Goal: Task Accomplishment & Management: Manage account settings

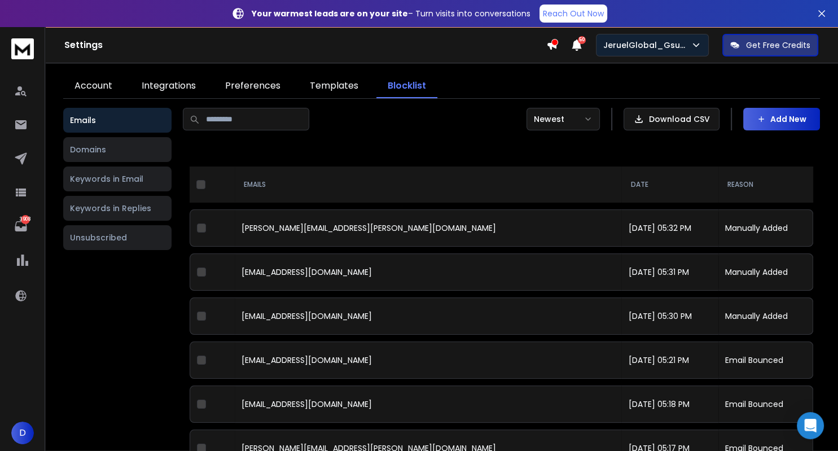
click at [681, 51] on button "JeruelGlobal_Gsuite" at bounding box center [652, 45] width 113 height 23
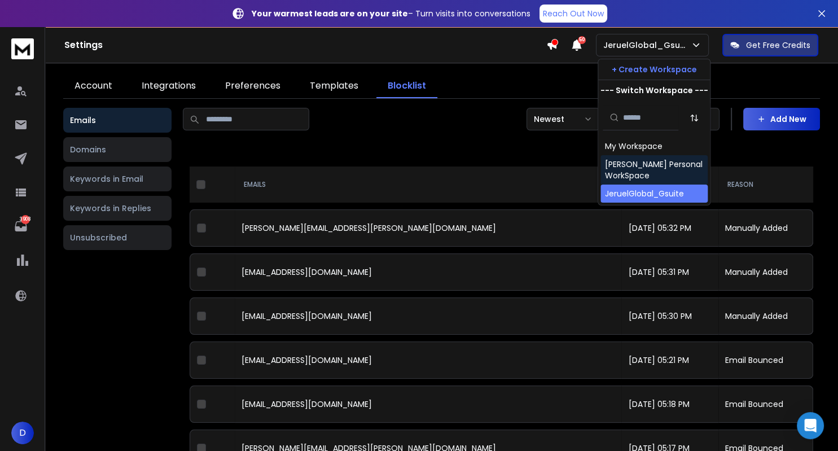
click at [651, 162] on div "[PERSON_NAME] Personal WorkSpace" at bounding box center [654, 170] width 98 height 23
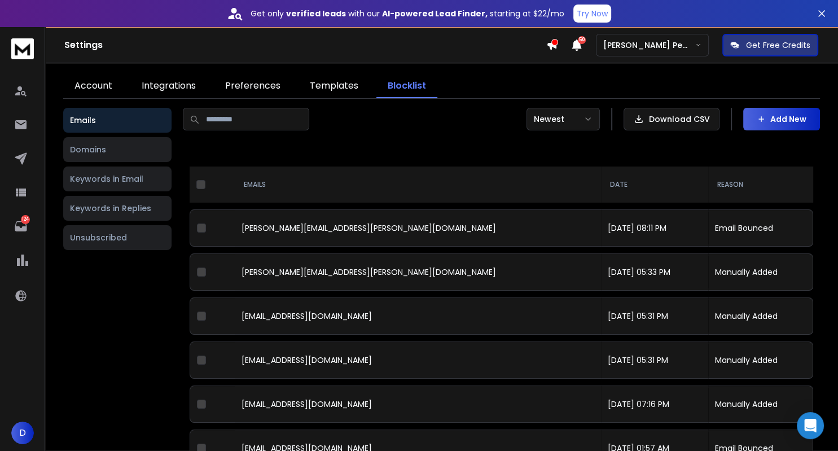
click at [262, 125] on input at bounding box center [246, 119] width 126 height 23
click at [756, 115] on button "Add New" at bounding box center [781, 119] width 77 height 23
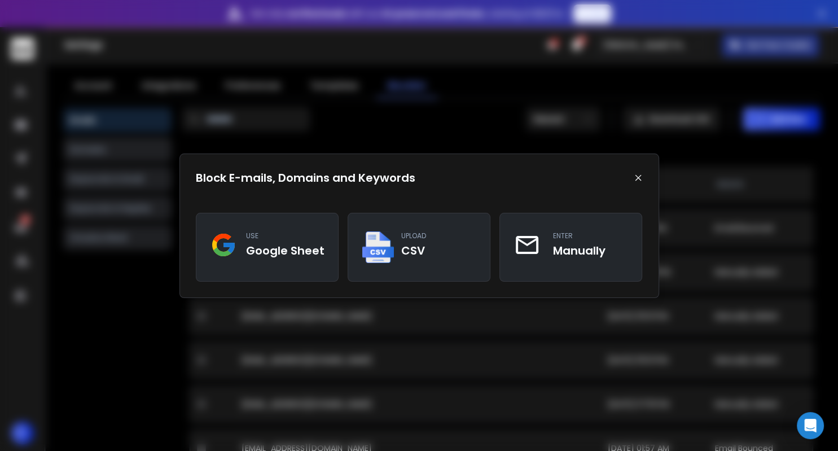
click at [583, 223] on div "enter Manually" at bounding box center [570, 247] width 143 height 69
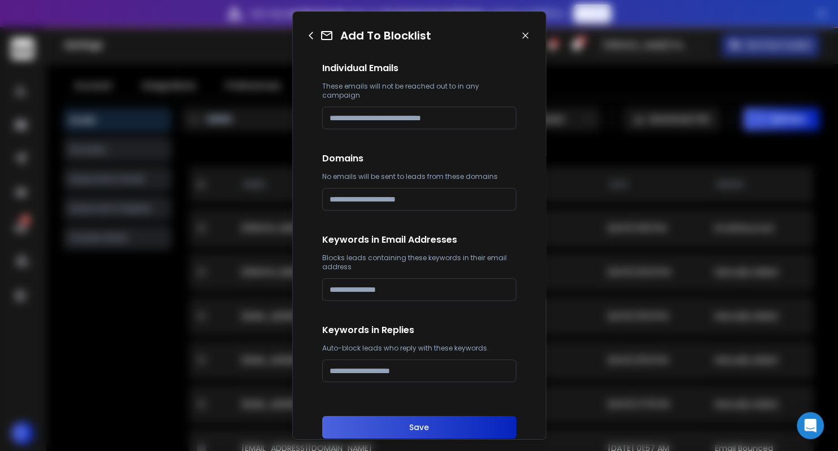
click at [367, 107] on input at bounding box center [419, 118] width 194 height 23
paste input "**********"
type input "**********"
click at [414, 416] on button "Save" at bounding box center [419, 427] width 194 height 23
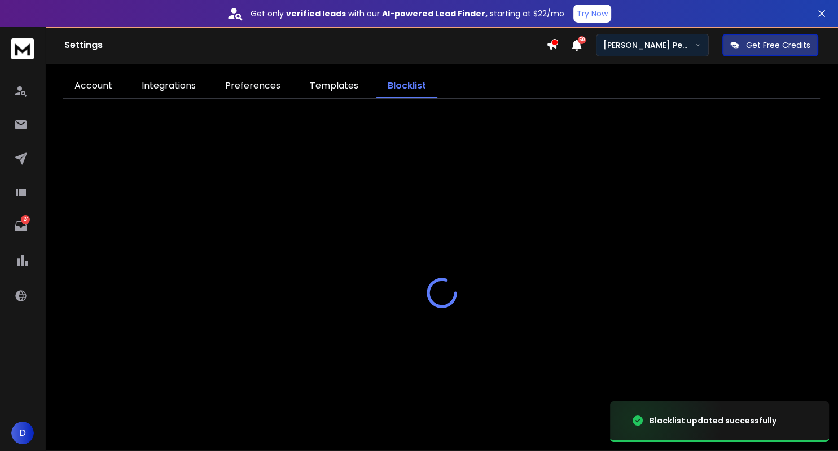
click at [628, 46] on p "[PERSON_NAME] Personal WorkSpace" at bounding box center [649, 44] width 92 height 11
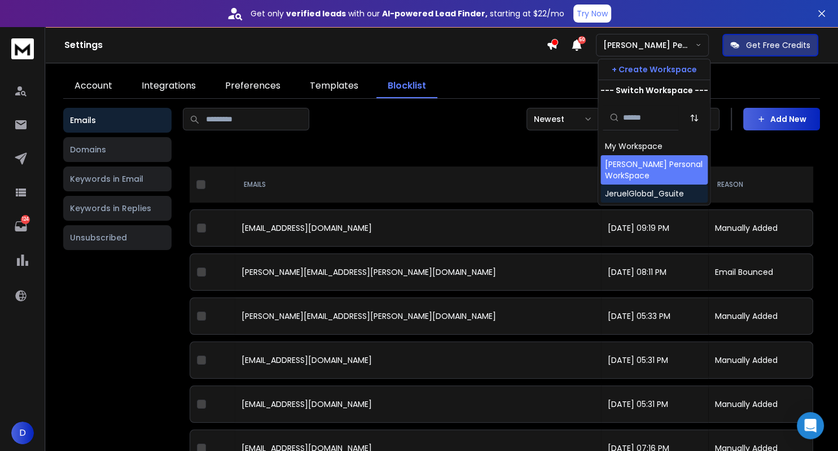
click at [639, 190] on div "JeruelGlobal_Gsuite" at bounding box center [644, 193] width 79 height 11
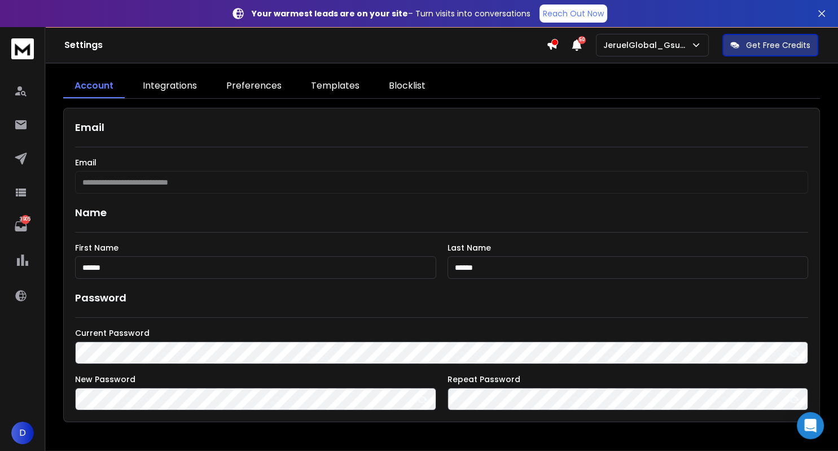
click at [420, 83] on link "Blocklist" at bounding box center [406, 86] width 59 height 24
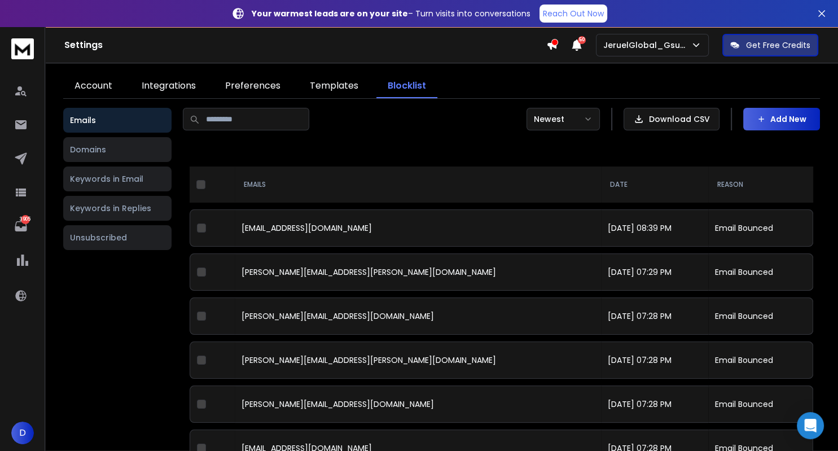
click at [755, 125] on button "Add New" at bounding box center [781, 119] width 77 height 23
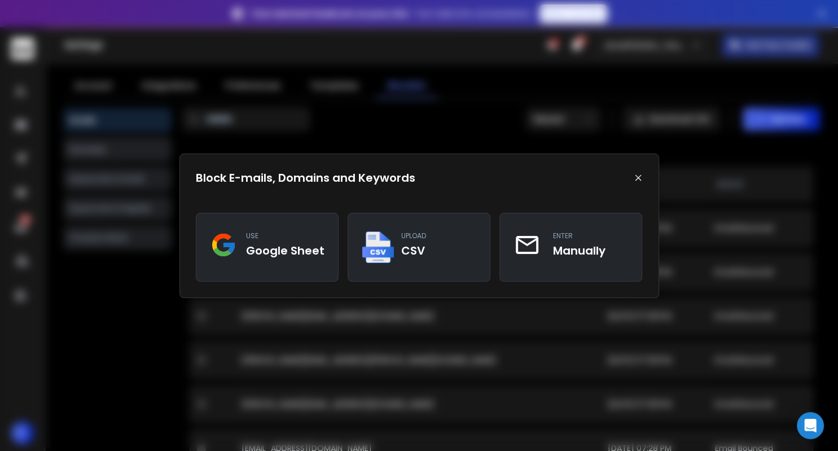
click at [595, 235] on p "enter" at bounding box center [579, 235] width 52 height 9
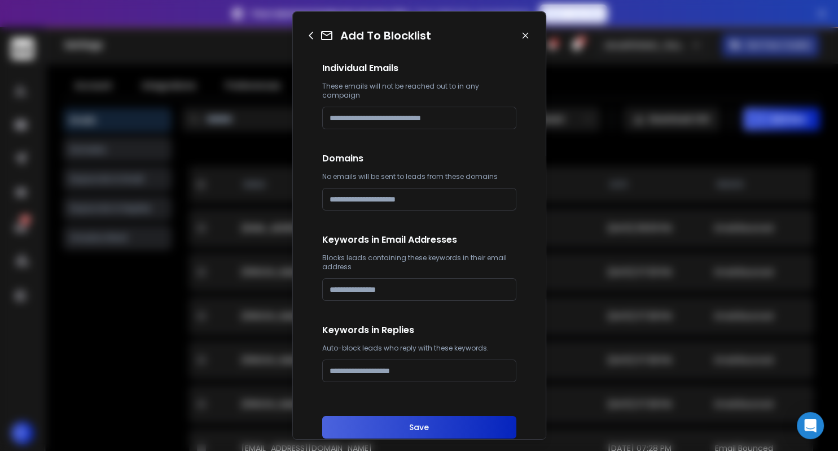
click at [454, 118] on input at bounding box center [419, 118] width 194 height 23
paste input "**********"
type input "**********"
click at [414, 416] on button "Save" at bounding box center [419, 427] width 194 height 23
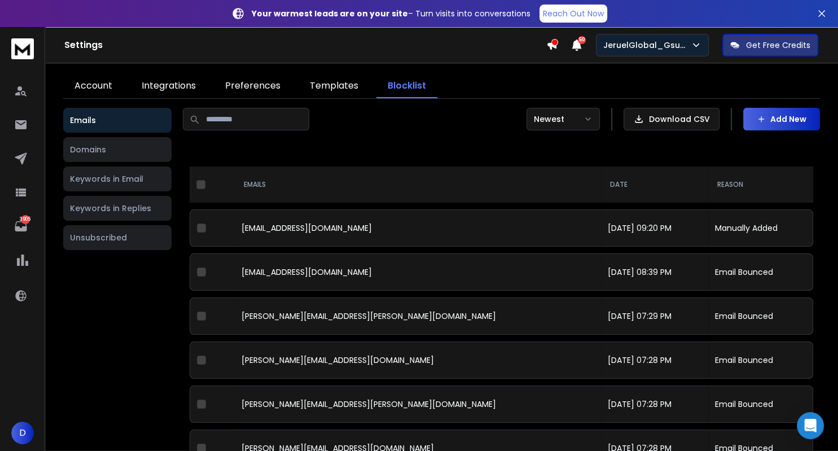
click at [644, 40] on p "JeruelGlobal_Gsuite" at bounding box center [646, 44] width 87 height 11
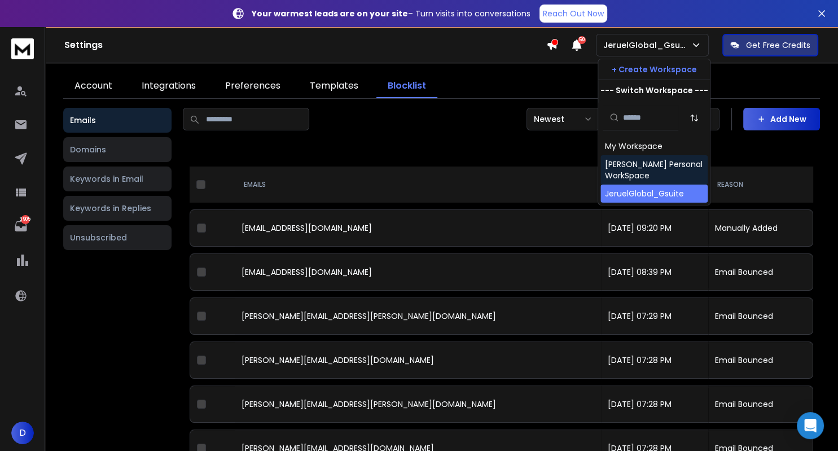
click at [631, 160] on div "[PERSON_NAME] Personal WorkSpace" at bounding box center [654, 170] width 98 height 23
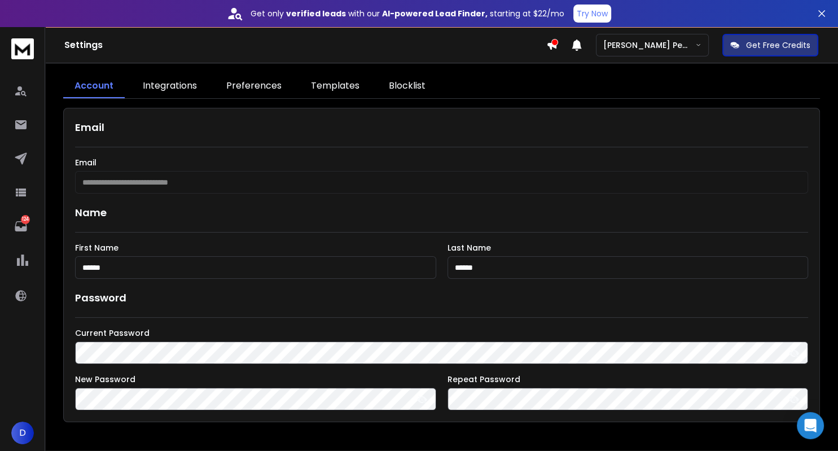
drag, startPoint x: 414, startPoint y: 82, endPoint x: 406, endPoint y: 117, distance: 36.0
click at [414, 83] on link "Blocklist" at bounding box center [406, 86] width 59 height 24
